Goal: Task Accomplishment & Management: Use online tool/utility

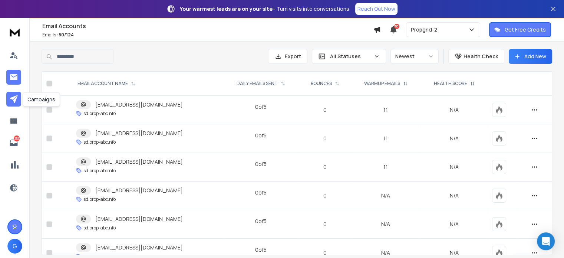
click at [14, 102] on icon at bounding box center [14, 99] width 8 height 8
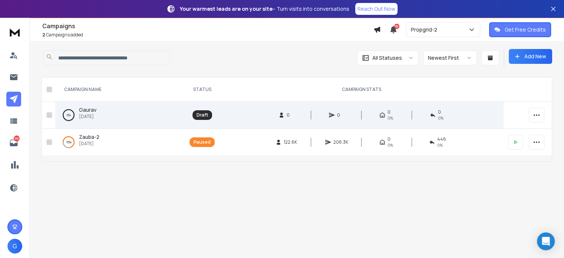
click at [96, 115] on p "10 days ago" at bounding box center [87, 117] width 17 height 6
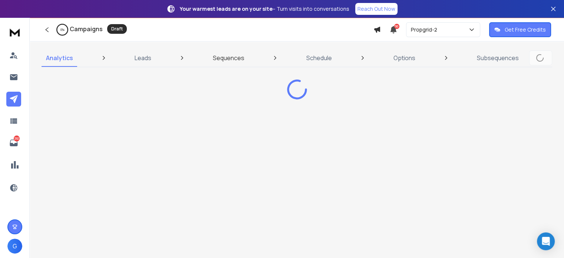
click at [226, 55] on p "Sequences" at bounding box center [229, 57] width 32 height 9
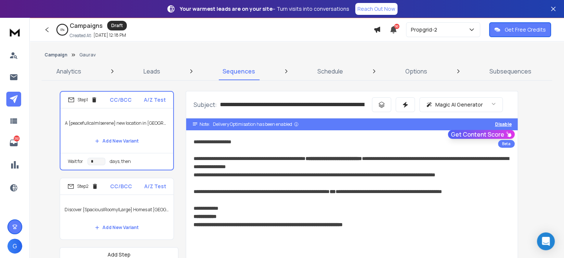
click at [142, 209] on p "Discover {Spacious|Roomy|Large} Homes at Godrej Aqua Retreat, Hinjewadi {{first…" at bounding box center [117, 209] width 105 height 21
type input "**********"
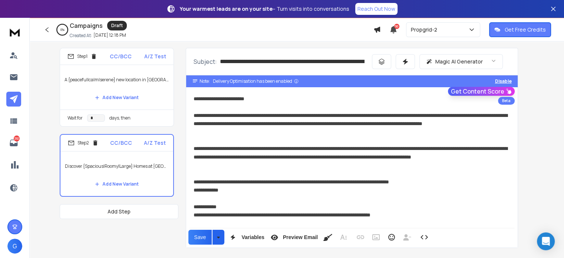
scroll to position [43, 0]
click at [292, 238] on span "Preview Email" at bounding box center [301, 237] width 38 height 6
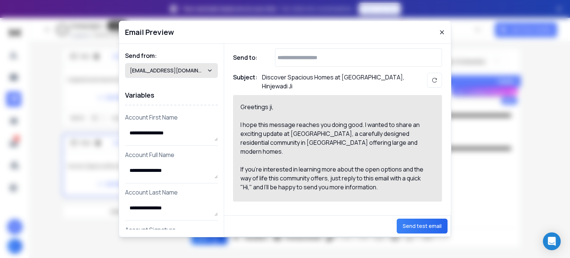
click at [174, 69] on p "gaurav@propgrid.info" at bounding box center [168, 70] width 77 height 7
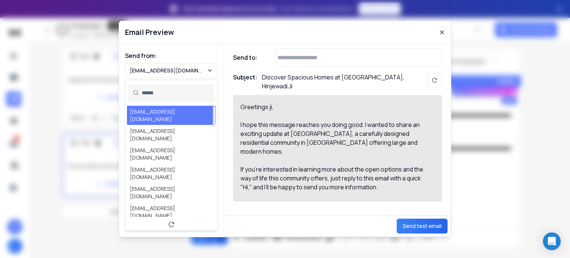
click at [168, 94] on input "text" at bounding box center [176, 93] width 68 height 16
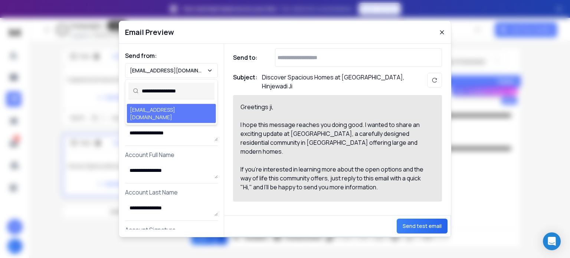
type input "**********"
click at [168, 114] on div "gaurav@propabc.com" at bounding box center [171, 113] width 89 height 19
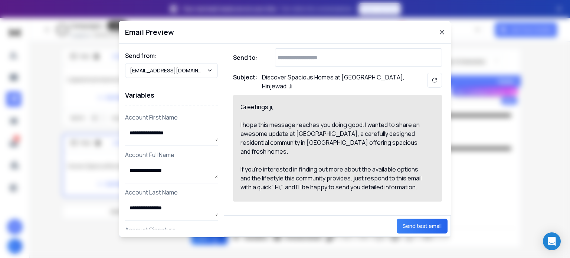
click at [340, 58] on input at bounding box center [358, 57] width 162 height 13
click at [436, 220] on button "Send test email" at bounding box center [422, 226] width 51 height 15
drag, startPoint x: 309, startPoint y: 88, endPoint x: 262, endPoint y: 81, distance: 46.8
click at [262, 81] on div "Subject: Discover Spacious Homes at Godrej Aqua Retreat, Hinjewadi Ji" at bounding box center [328, 82] width 190 height 18
click at [428, 228] on button "Send test email" at bounding box center [422, 226] width 51 height 15
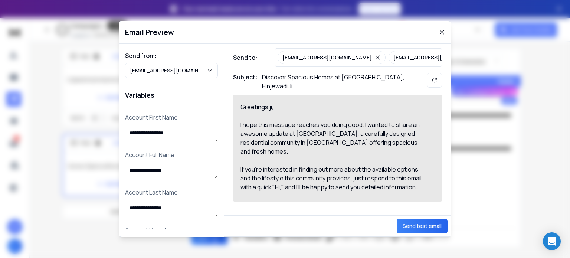
click at [441, 33] on icon at bounding box center [442, 32] width 6 height 6
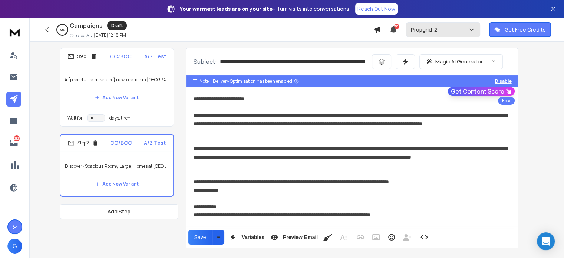
click at [453, 29] on div "Propgrid-2" at bounding box center [443, 29] width 65 height 7
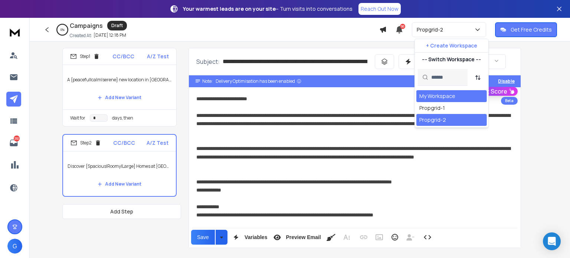
click at [457, 96] on div "My Workspace" at bounding box center [451, 96] width 70 height 12
